Goal: Task Accomplishment & Management: Manage account settings

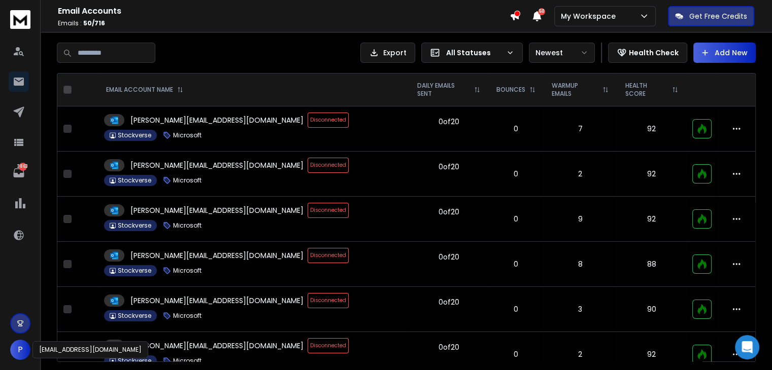
click at [24, 352] on span "P" at bounding box center [20, 350] width 20 height 20
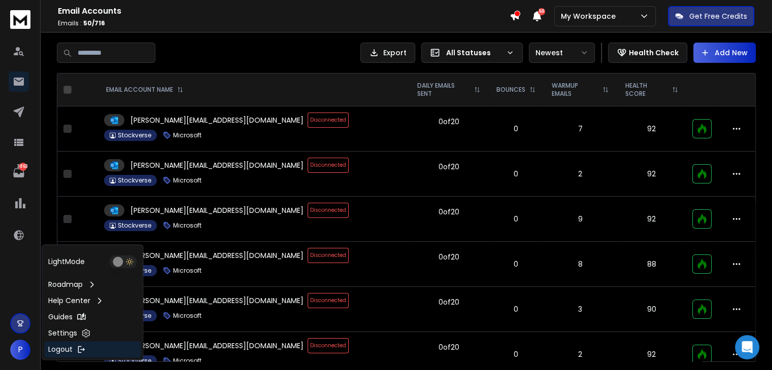
click at [102, 343] on div "Logout" at bounding box center [92, 350] width 96 height 16
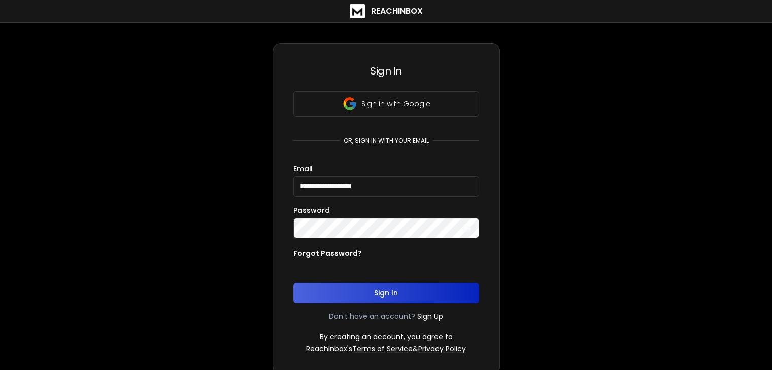
click at [353, 191] on input "**********" at bounding box center [386, 187] width 186 height 20
type input "**********"
click at [393, 286] on button "Sign In" at bounding box center [386, 293] width 186 height 20
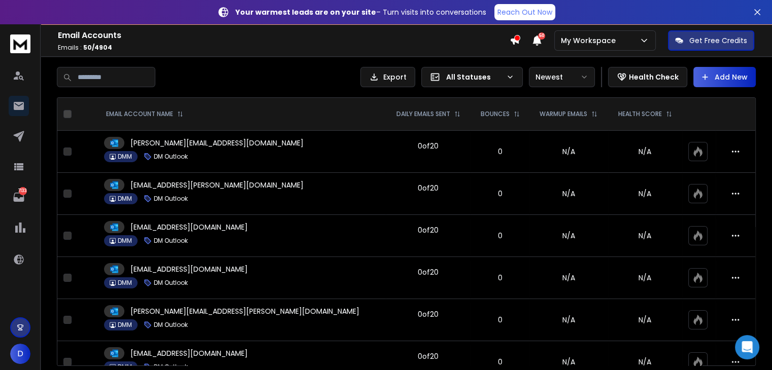
click at [755, 15] on icon at bounding box center [757, 12] width 6 height 6
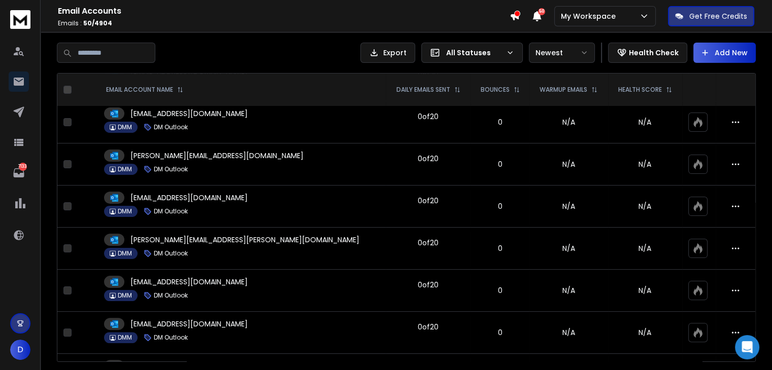
scroll to position [305, 0]
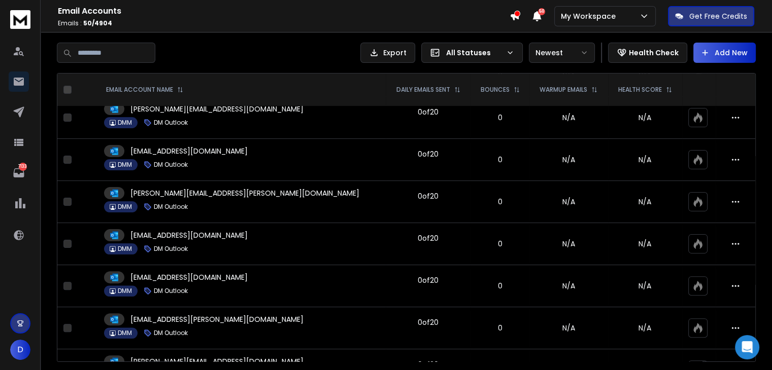
click at [469, 63] on div "Export All Statuses Newest Health Check Add New EMAIL ACCOUNT NAME DAILY EMAILS…" at bounding box center [406, 203] width 699 height 320
click at [472, 59] on div "All Statuses" at bounding box center [472, 53] width 102 height 20
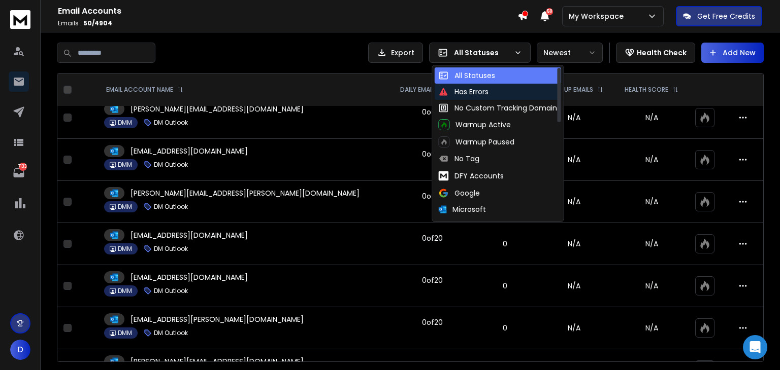
click at [474, 91] on div "Has Errors" at bounding box center [463, 92] width 50 height 10
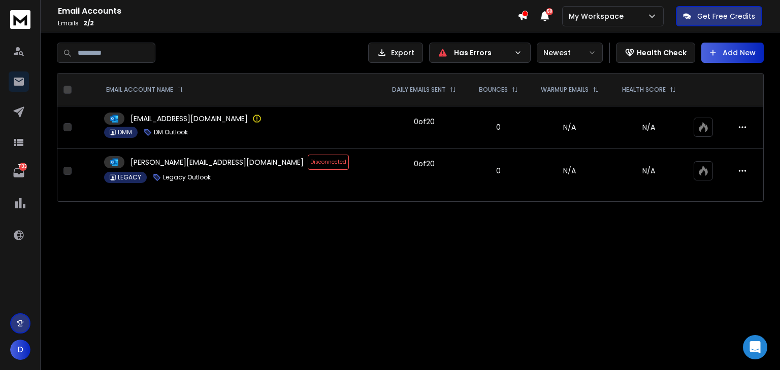
click at [458, 59] on div "Has Errors" at bounding box center [480, 53] width 102 height 20
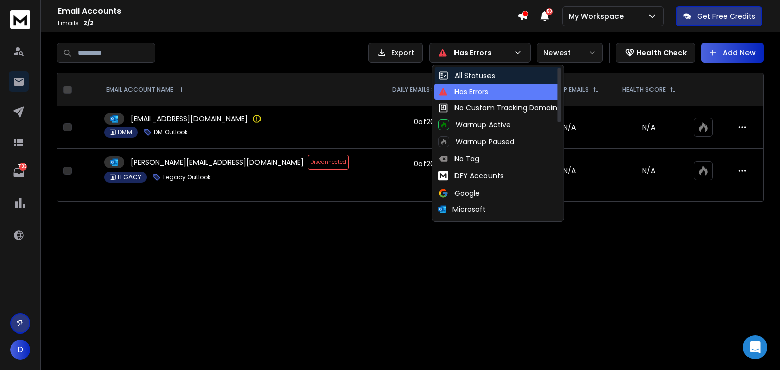
click at [463, 75] on div "All Statuses" at bounding box center [466, 76] width 57 height 10
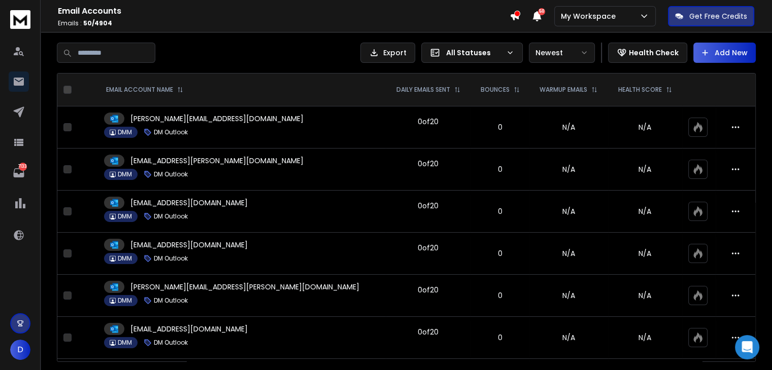
click at [290, 57] on div at bounding box center [205, 53] width 297 height 20
